Goal: Communication & Community: Answer question/provide support

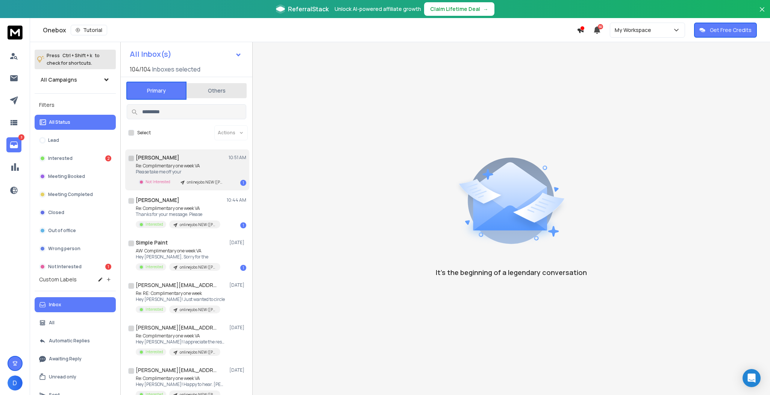
drag, startPoint x: 129, startPoint y: 156, endPoint x: 141, endPoint y: 171, distance: 19.3
click at [129, 156] on button "button" at bounding box center [131, 158] width 6 height 6
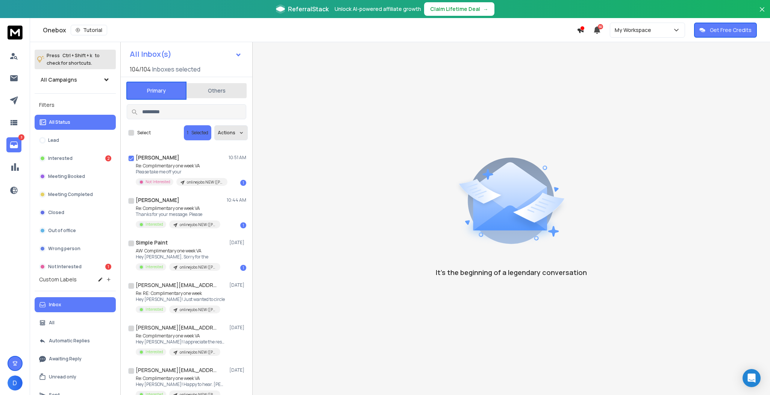
click at [233, 131] on p "Actions" at bounding box center [227, 133] width 18 height 6
click at [223, 199] on div "Archive email" at bounding box center [222, 198] width 42 height 8
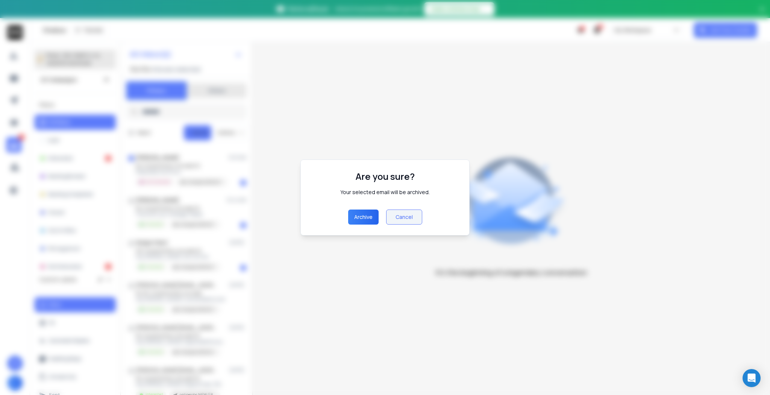
click at [359, 215] on p "archive" at bounding box center [363, 217] width 18 height 8
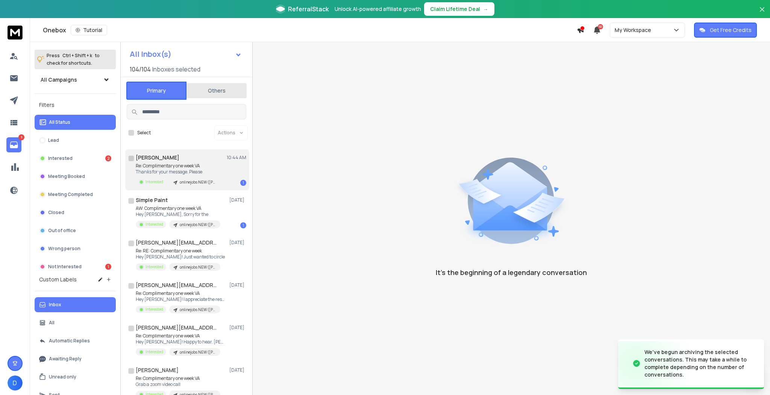
click at [172, 165] on p "Re: Complimentary one week VA" at bounding box center [178, 166] width 85 height 6
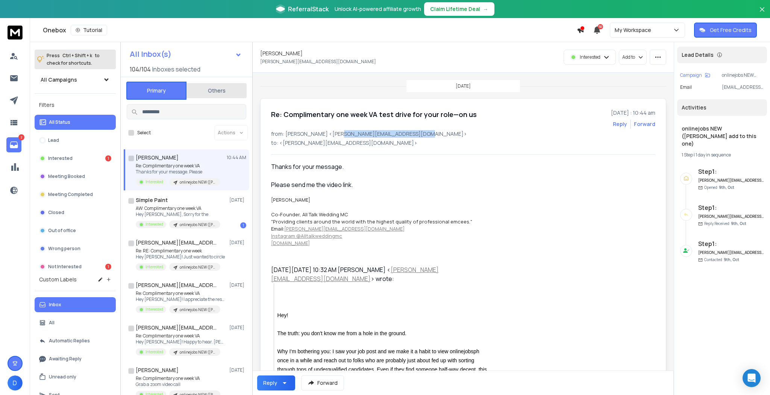
drag, startPoint x: 416, startPoint y: 133, endPoint x: 338, endPoint y: 133, distance: 78.2
click at [338, 133] on p "from: Donovan Fernandes <donovan@alltalkweddingmc.com>" at bounding box center [463, 134] width 384 height 8
copy p "donovan@alltalkweddingmc.com"
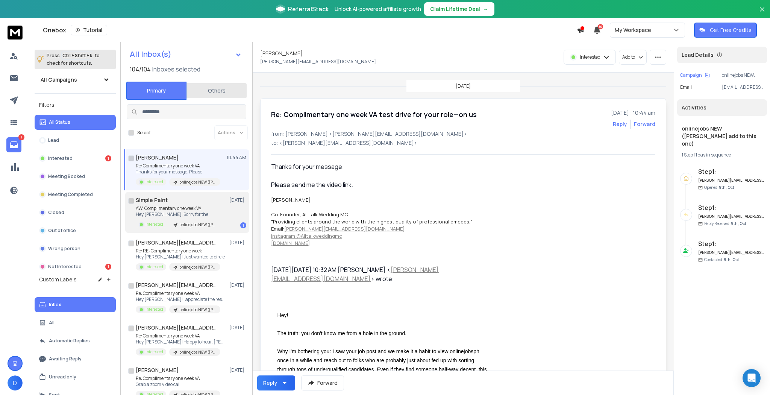
click at [177, 205] on p "AW: Complimentary one week VA" at bounding box center [178, 208] width 85 height 6
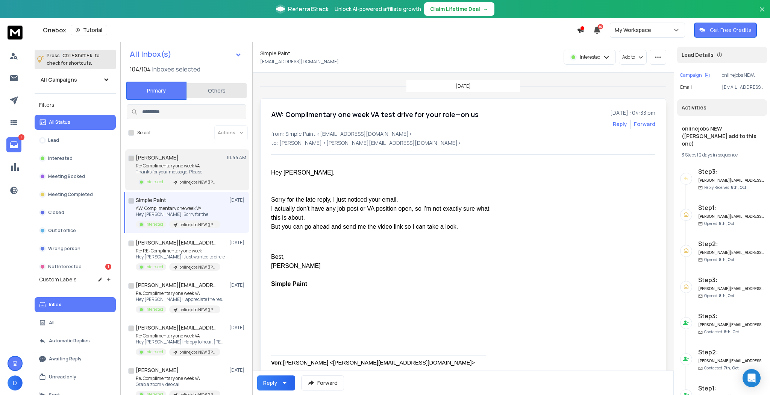
click at [163, 158] on h1 "[PERSON_NAME]" at bounding box center [157, 158] width 43 height 8
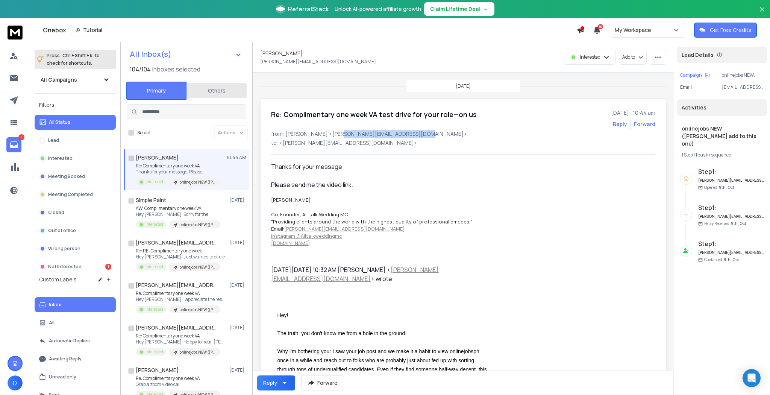
drag, startPoint x: 418, startPoint y: 132, endPoint x: 338, endPoint y: 135, distance: 80.1
click at [338, 135] on p "from: Donovan Fernandes <donovan@alltalkweddingmc.com>" at bounding box center [463, 134] width 384 height 8
copy p "donovan@alltalkweddingmc.com"
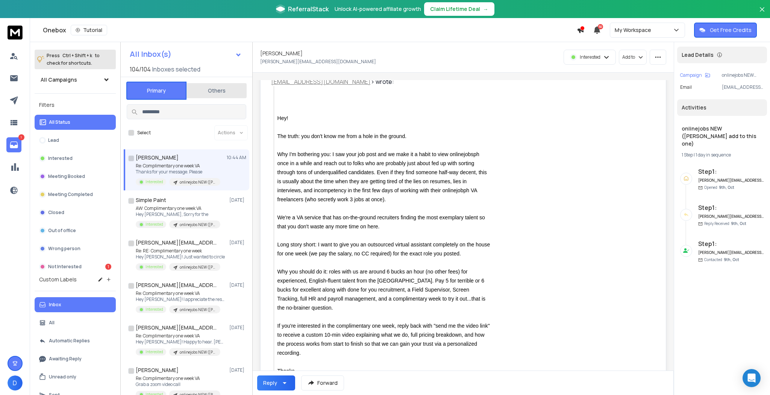
scroll to position [180, 0]
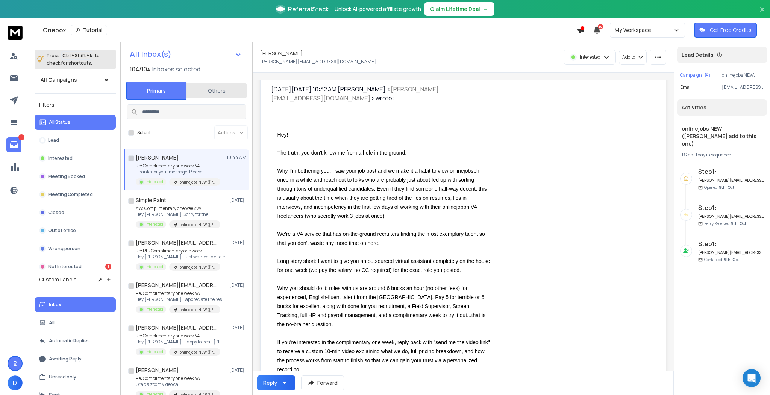
click at [379, 97] on div "On Thu, Oct 9, 2025 at 10:32 AM Dennis Svetlakov < dennis@iemployeezone.com > w…" at bounding box center [380, 94] width 219 height 18
click at [364, 95] on div "On Thu, Oct 9, 2025 at 10:32 AM Dennis Svetlakov < dennis@iemployeezone.com > w…" at bounding box center [380, 94] width 219 height 18
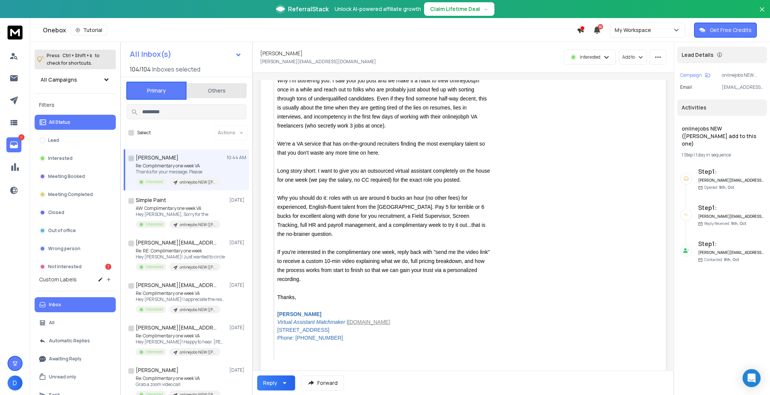
scroll to position [330, 0]
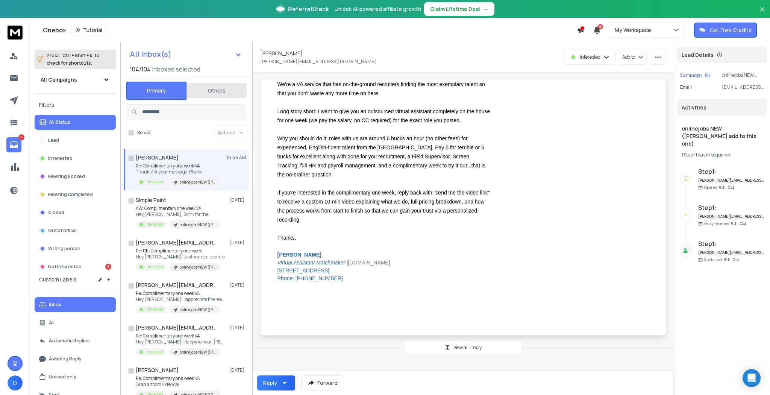
click at [465, 350] on p "View all 1 reply" at bounding box center [467, 347] width 28 height 6
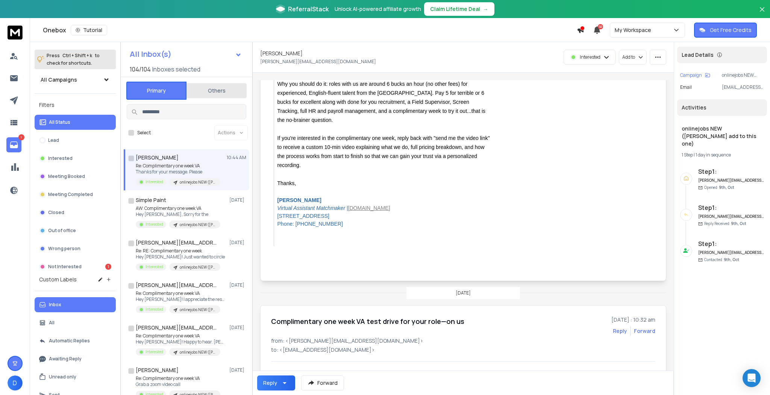
scroll to position [480, 0]
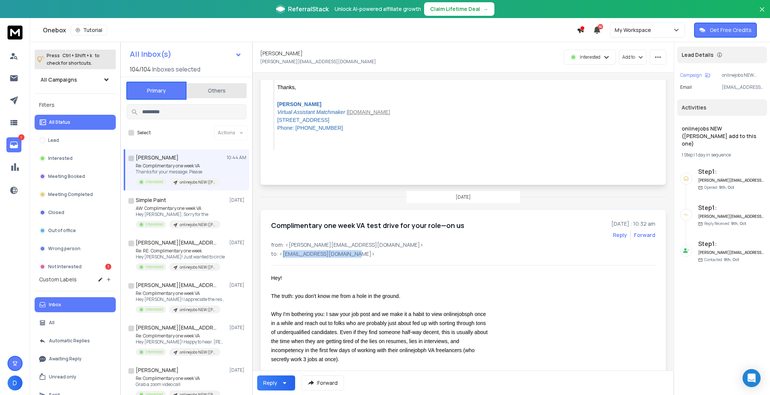
drag, startPoint x: 349, startPoint y: 252, endPoint x: 282, endPoint y: 255, distance: 67.4
click at [282, 255] on p "to: <info@alltalkweddingmc.com>" at bounding box center [463, 254] width 384 height 8
copy p "info@alltalkweddingmc.com"
click at [182, 206] on p "AW: Complimentary one week VA" at bounding box center [178, 208] width 85 height 6
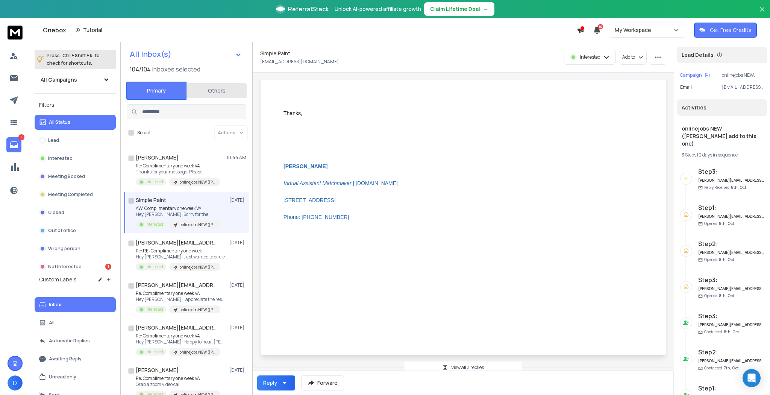
scroll to position [1867, 0]
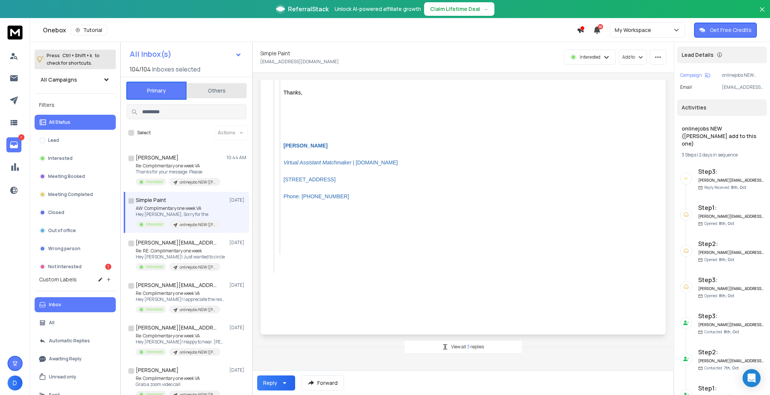
click at [456, 344] on p "View all 3 replies" at bounding box center [467, 347] width 33 height 6
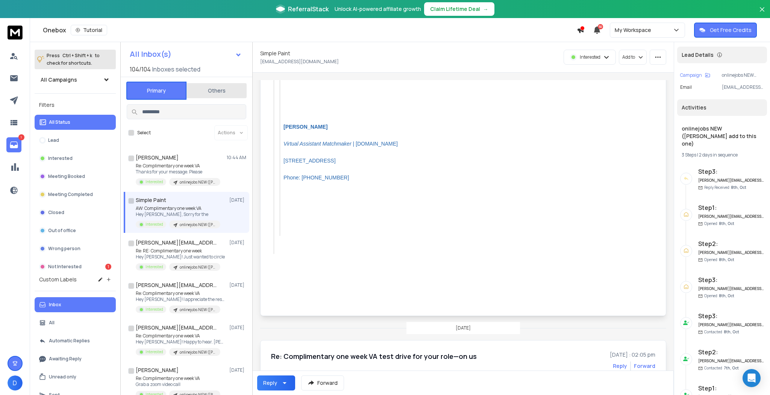
scroll to position [1957, 0]
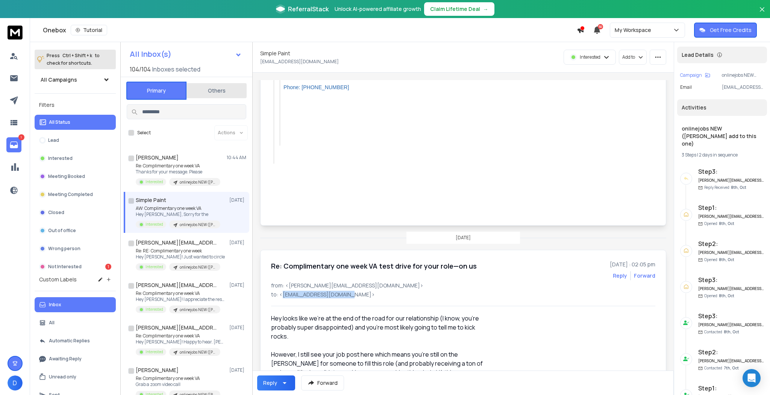
drag, startPoint x: 344, startPoint y: 313, endPoint x: 283, endPoint y: 313, distance: 61.6
click at [283, 298] on p "to: <simplepaint@outlook.com>" at bounding box center [463, 295] width 384 height 8
copy p "simplepaint@outlook.com"
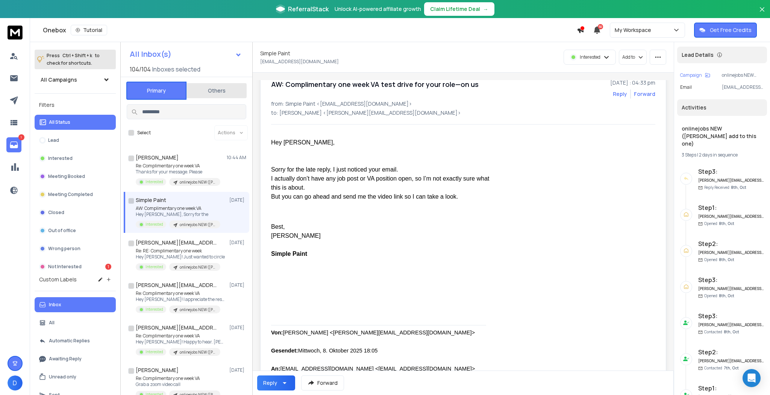
scroll to position [0, 0]
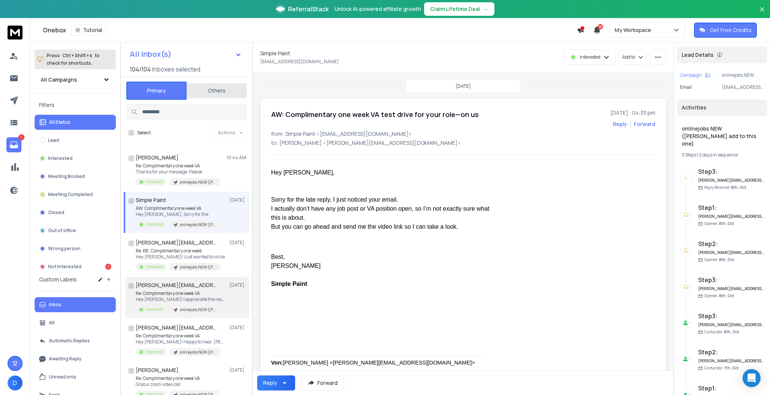
click at [176, 292] on p "Re: Complimentary one week VA" at bounding box center [181, 293] width 90 height 6
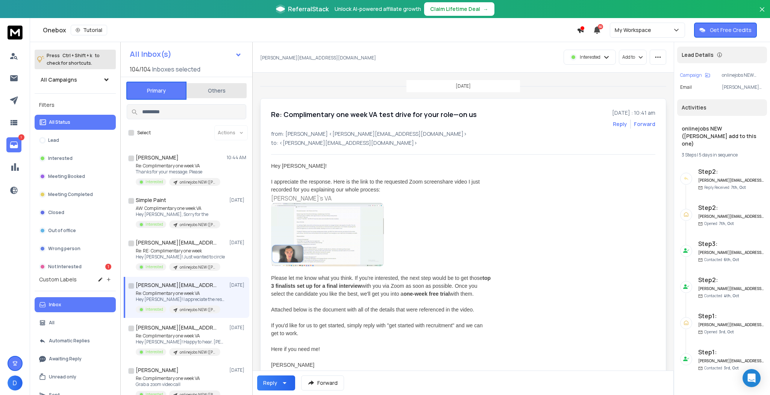
click at [266, 382] on div "Reply" at bounding box center [270, 383] width 14 height 8
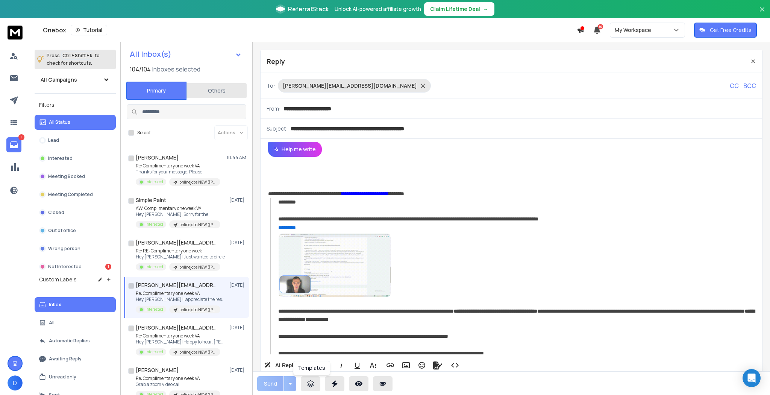
click at [311, 388] on button at bounding box center [311, 383] width 20 height 15
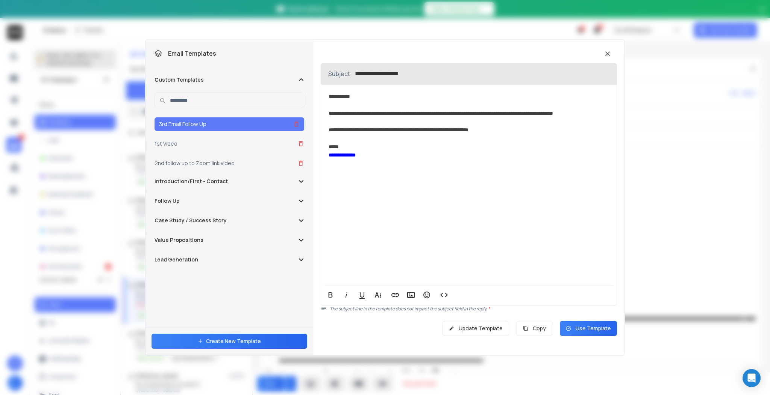
click at [185, 160] on h3 "2nd follow up to Zoom link video" at bounding box center [194, 163] width 80 height 8
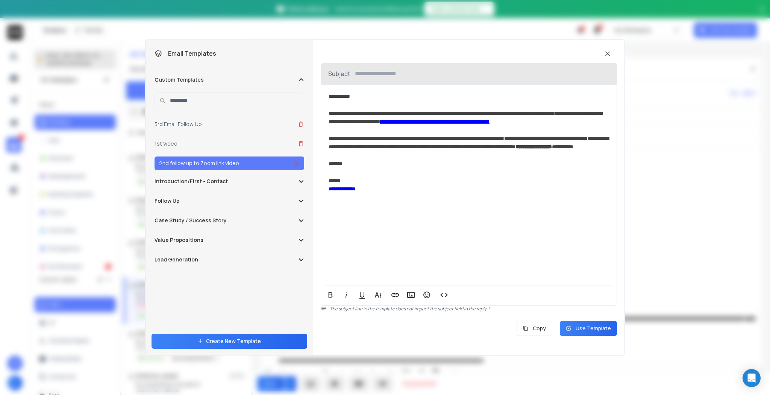
drag, startPoint x: 593, startPoint y: 331, endPoint x: 349, endPoint y: 92, distance: 341.0
click at [593, 331] on button "Use Template" at bounding box center [588, 328] width 57 height 15
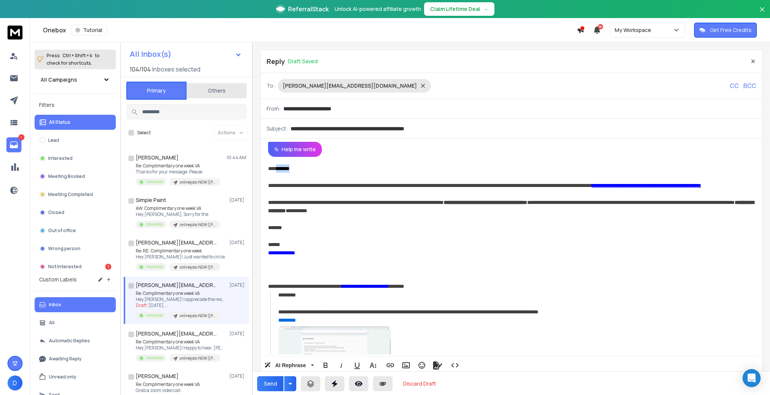
drag, startPoint x: 296, startPoint y: 167, endPoint x: 277, endPoint y: 172, distance: 20.1
click at [279, 170] on span "**********" at bounding box center [278, 168] width 21 height 5
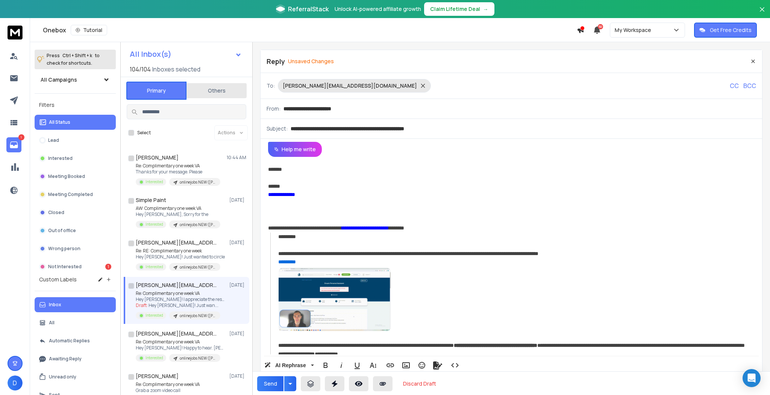
scroll to position [120, 0]
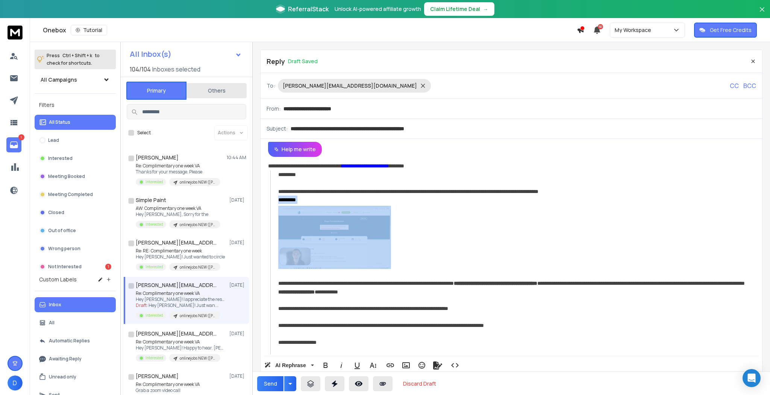
drag, startPoint x: 392, startPoint y: 270, endPoint x: 268, endPoint y: 208, distance: 138.8
click at [268, 208] on div "**********" at bounding box center [510, 255] width 500 height 197
drag, startPoint x: 283, startPoint y: 215, endPoint x: 271, endPoint y: 207, distance: 14.4
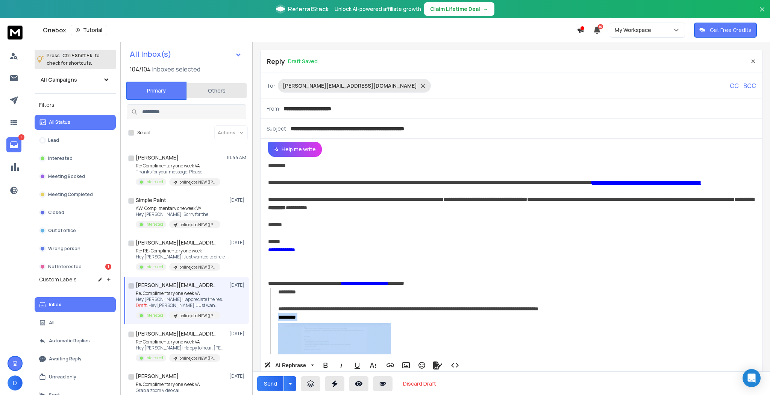
scroll to position [0, 0]
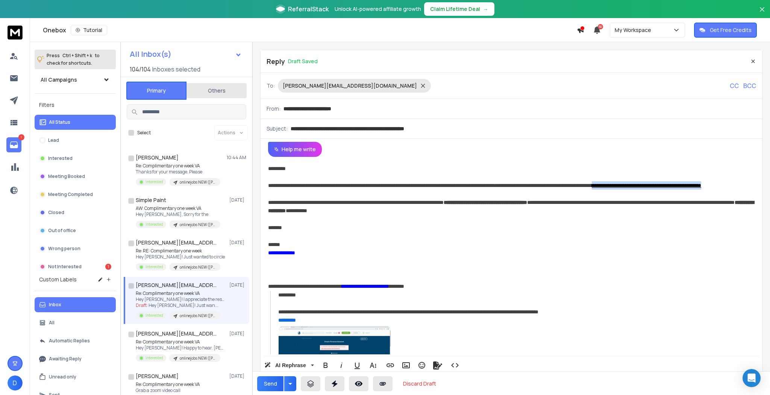
drag, startPoint x: 425, startPoint y: 192, endPoint x: 268, endPoint y: 194, distance: 157.1
click at [268, 194] on div "**********" at bounding box center [510, 255] width 500 height 197
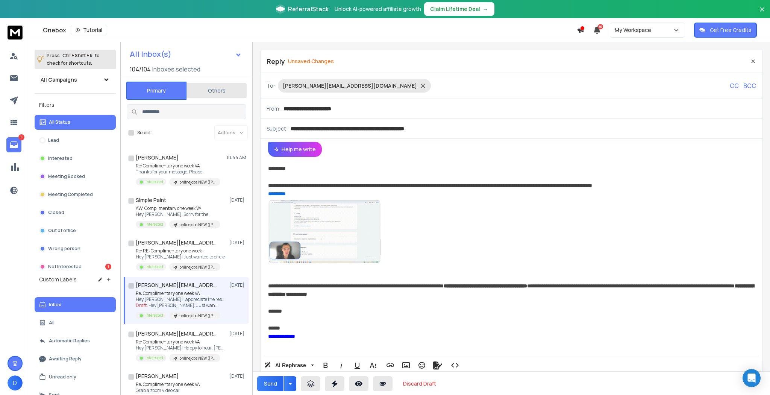
click at [289, 275] on div at bounding box center [510, 277] width 484 height 8
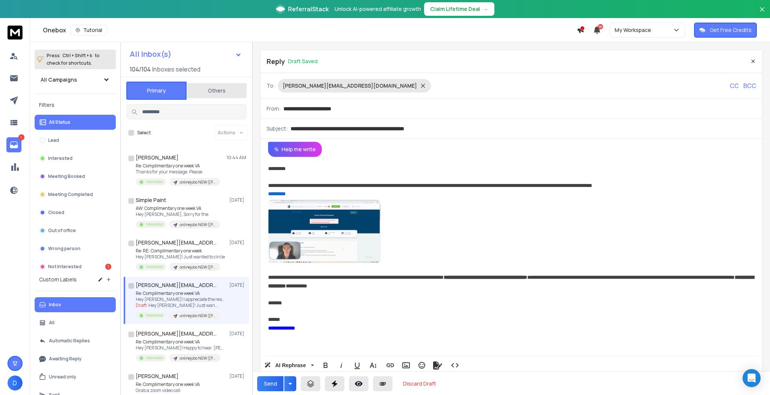
click at [269, 383] on button "Send" at bounding box center [270, 383] width 26 height 15
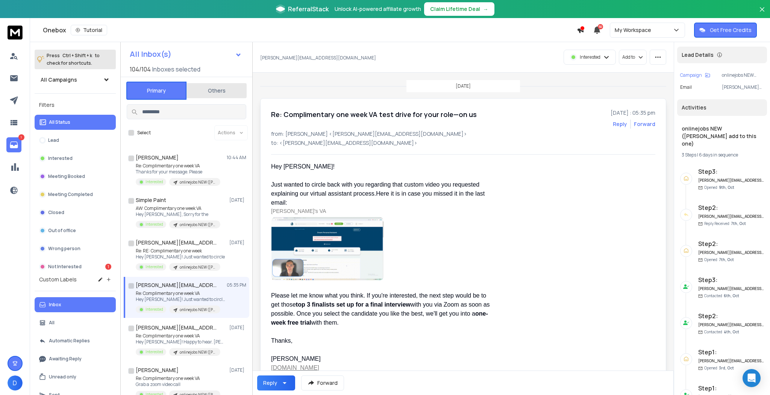
click at [81, 269] on button "Not Interested 1" at bounding box center [75, 266] width 81 height 15
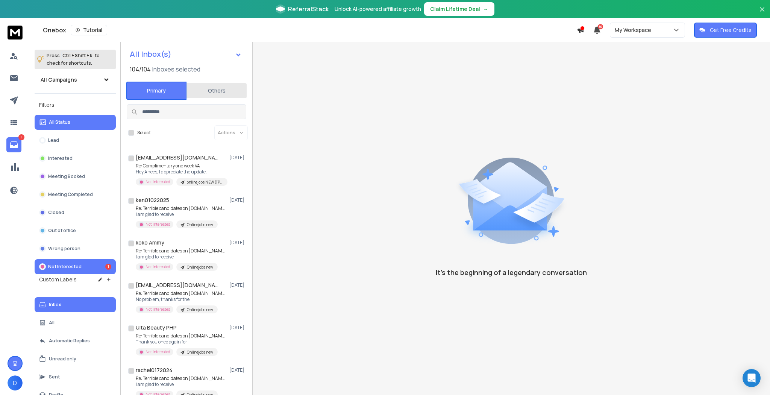
click at [58, 123] on p "All Status" at bounding box center [59, 122] width 21 height 6
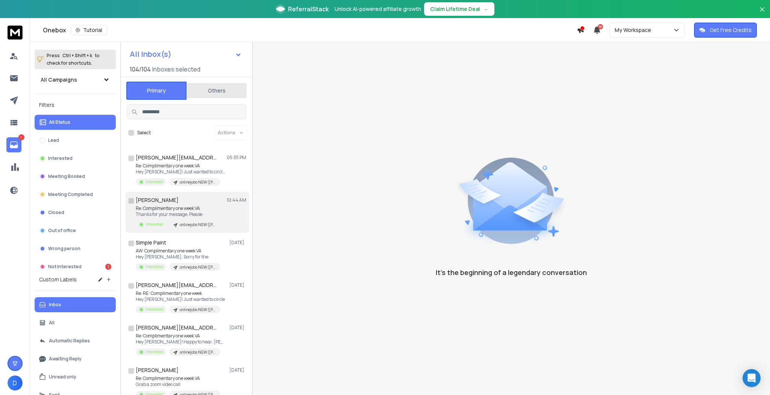
click at [176, 205] on p "Re: Complimentary one week VA" at bounding box center [178, 208] width 85 height 6
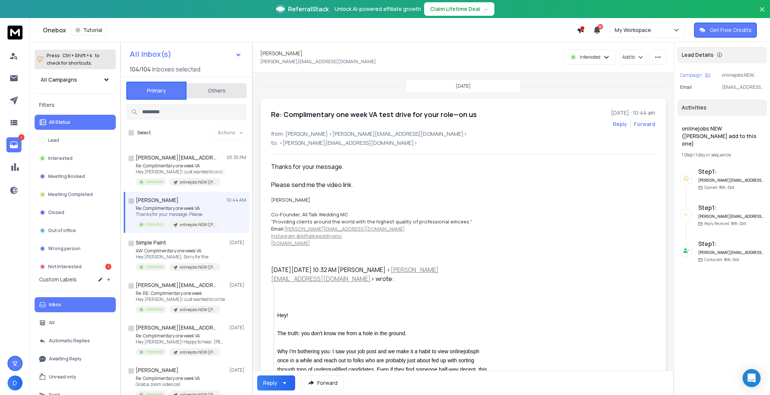
click at [276, 381] on div "Reply" at bounding box center [270, 383] width 14 height 8
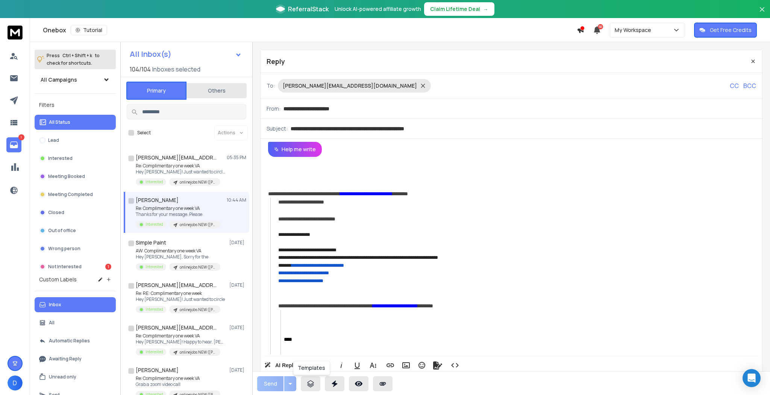
click at [310, 383] on icon at bounding box center [311, 384] width 8 height 8
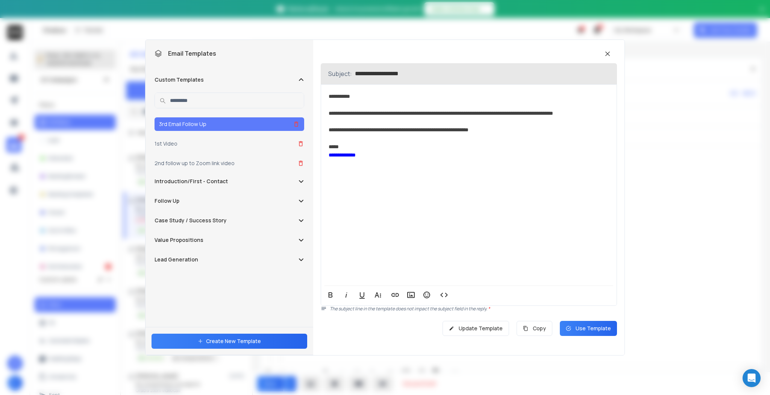
click at [175, 144] on h3 "1st Video" at bounding box center [165, 144] width 23 height 8
type input "*********"
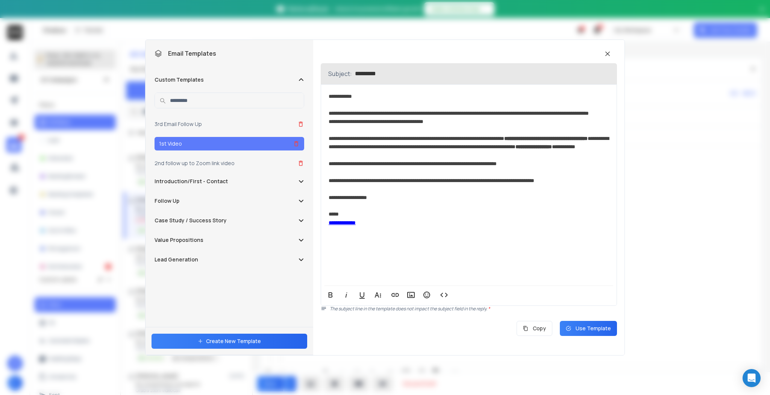
click at [620, 331] on div "Copy Use Template" at bounding box center [469, 328] width 312 height 24
click at [603, 329] on button "Use Template" at bounding box center [588, 328] width 57 height 15
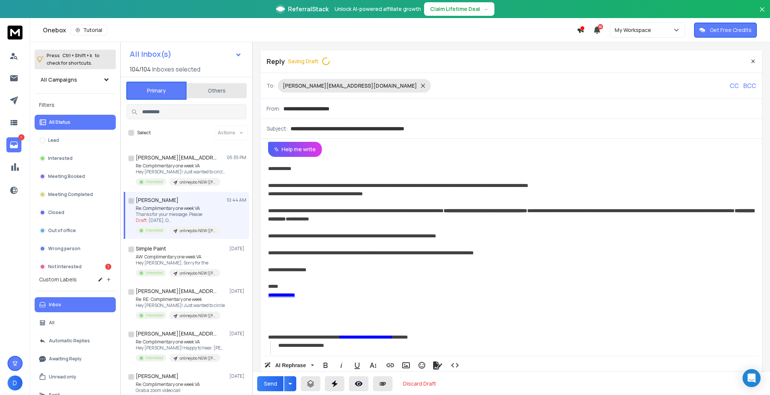
click at [291, 168] on span "**********" at bounding box center [279, 168] width 23 height 5
drag, startPoint x: 296, startPoint y: 168, endPoint x: 279, endPoint y: 168, distance: 17.7
click at [279, 168] on span "**********" at bounding box center [279, 168] width 23 height 5
drag, startPoint x: 374, startPoint y: 193, endPoint x: 268, endPoint y: 197, distance: 105.7
click at [268, 197] on div "**********" at bounding box center [507, 193] width 479 height 8
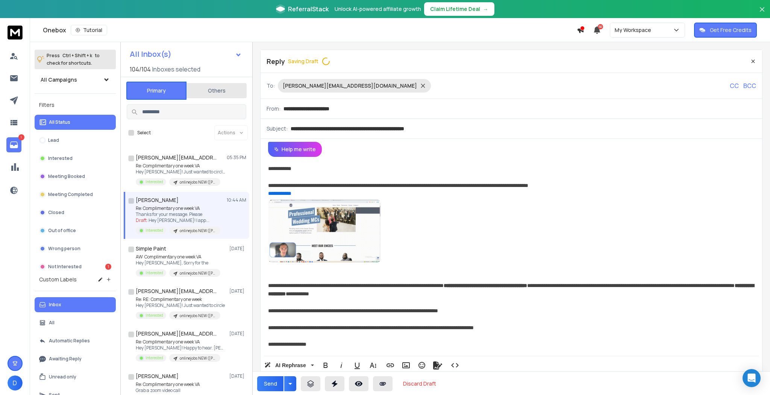
click at [279, 272] on div at bounding box center [511, 268] width 486 height 8
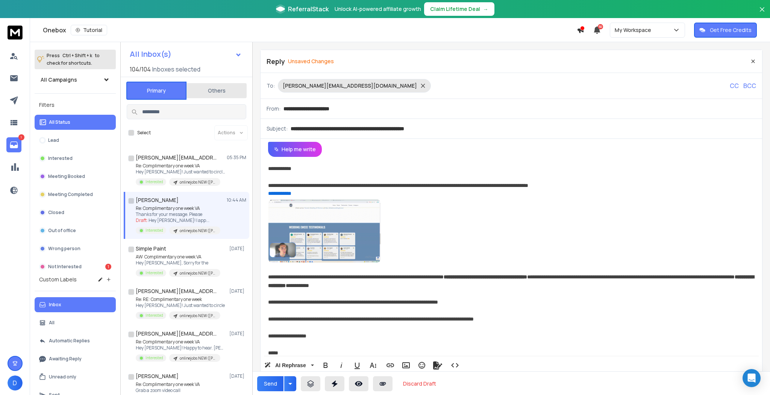
scroll to position [60, 0]
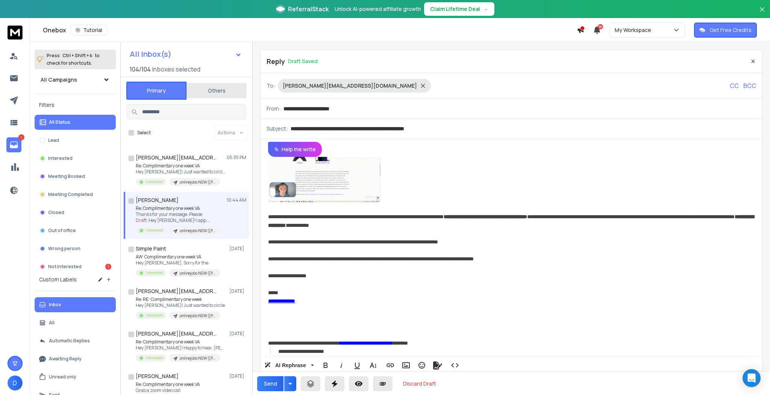
click at [275, 291] on span "*****" at bounding box center [273, 292] width 10 height 5
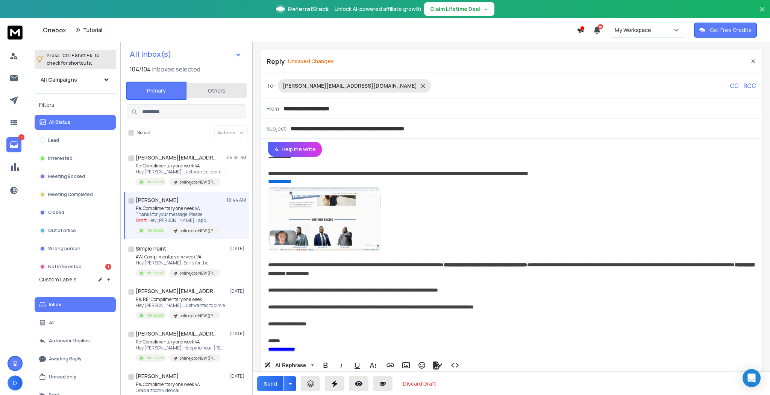
scroll to position [0, 0]
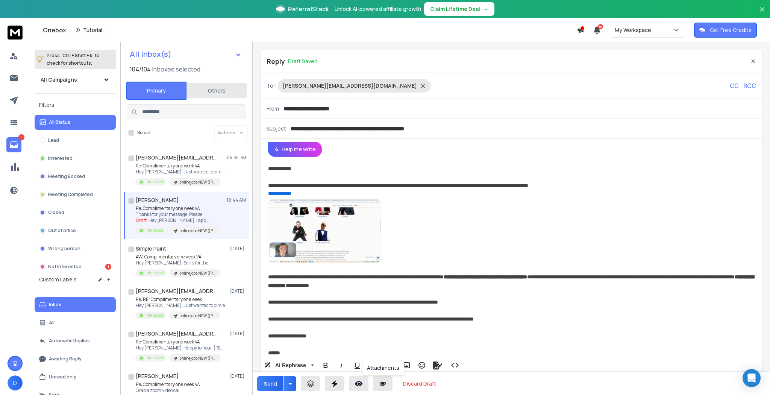
click at [383, 385] on icon at bounding box center [383, 384] width 8 height 8
click at [381, 387] on icon at bounding box center [383, 384] width 8 height 8
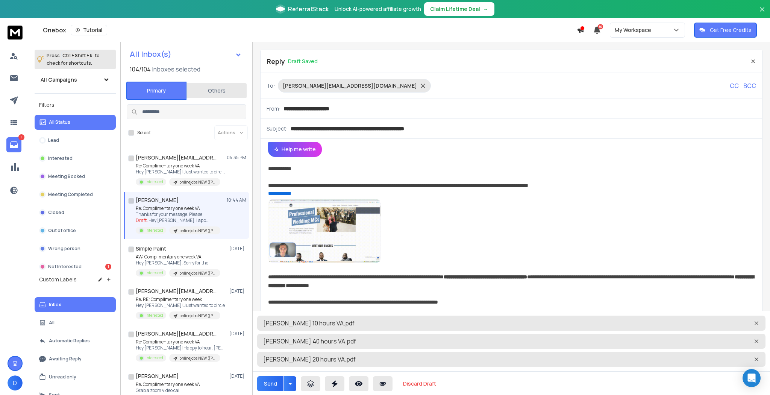
click at [267, 383] on button "Send" at bounding box center [270, 383] width 26 height 15
